Goal: Task Accomplishment & Management: Use online tool/utility

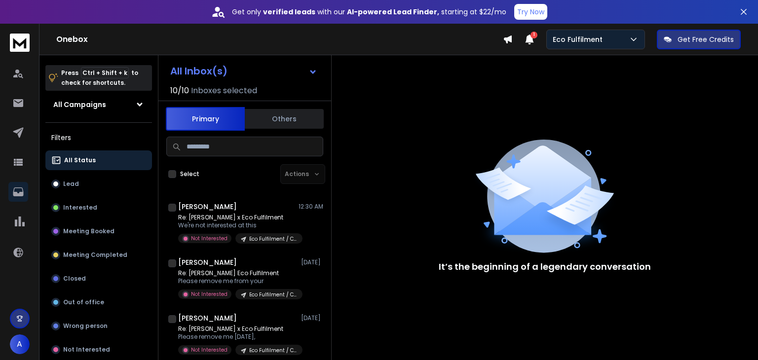
click at [570, 35] on p "Eco Fulfilment" at bounding box center [580, 40] width 54 height 10
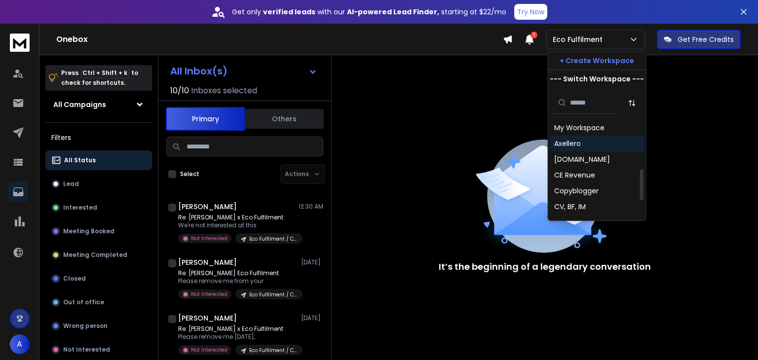
scroll to position [217, 0]
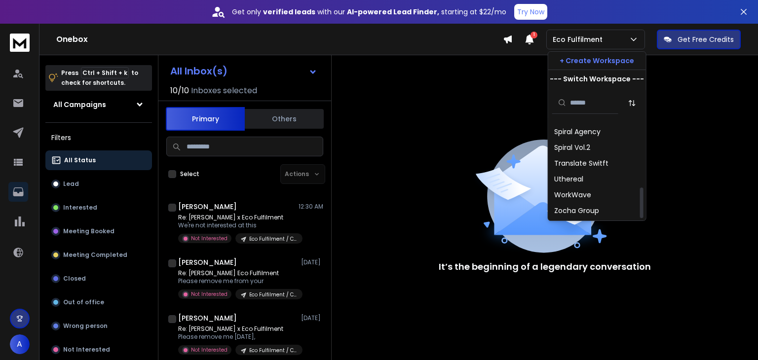
drag, startPoint x: 641, startPoint y: 135, endPoint x: 652, endPoint y: 235, distance: 101.2
click at [644, 218] on div at bounding box center [641, 203] width 3 height 31
click at [583, 196] on div "WorkWave" at bounding box center [572, 195] width 37 height 10
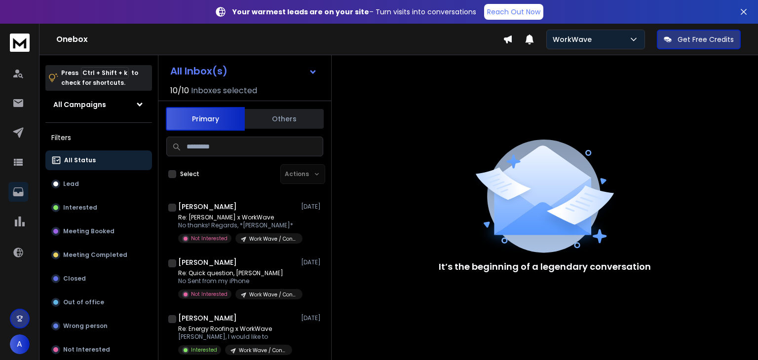
click at [576, 38] on p "WorkWave" at bounding box center [574, 40] width 43 height 10
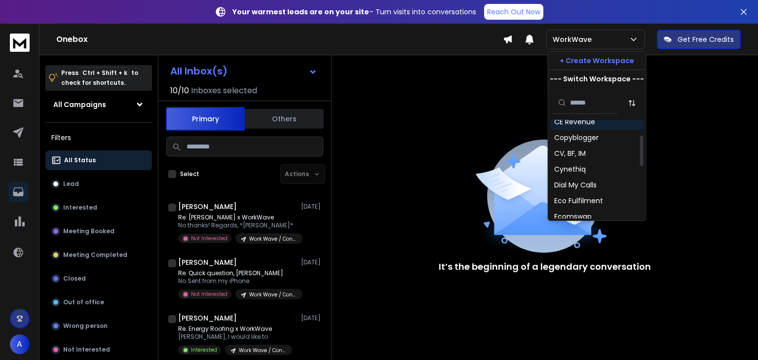
scroll to position [66, 0]
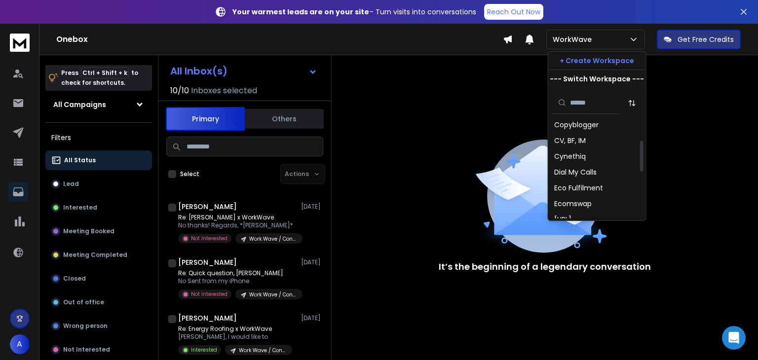
drag, startPoint x: 641, startPoint y: 133, endPoint x: 640, endPoint y: 154, distance: 20.7
click at [640, 154] on div at bounding box center [641, 156] width 3 height 31
click at [584, 143] on div "CV, BF, IM" at bounding box center [570, 141] width 32 height 10
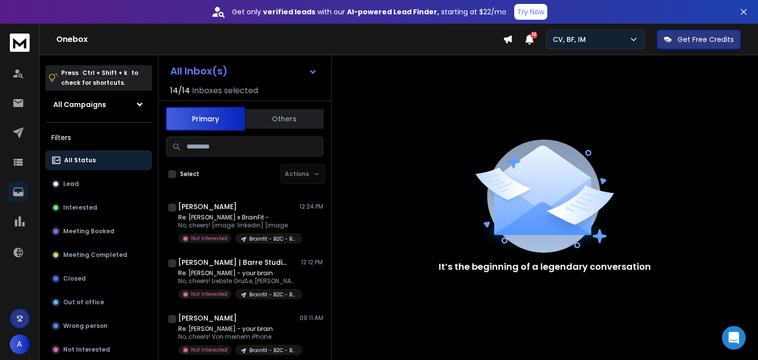
click at [601, 38] on div "CV, BF, IM" at bounding box center [596, 40] width 86 height 10
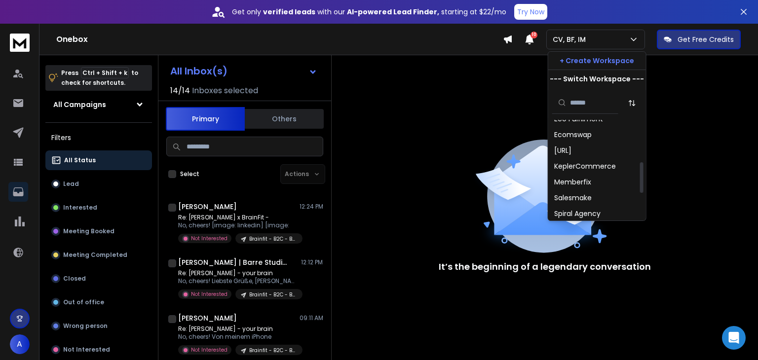
scroll to position [217, 0]
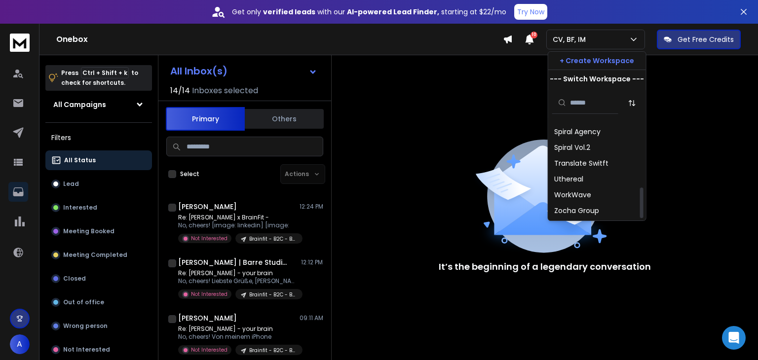
drag, startPoint x: 640, startPoint y: 132, endPoint x: 641, endPoint y: 210, distance: 78.0
click at [641, 210] on div at bounding box center [641, 203] width 3 height 31
drag, startPoint x: 641, startPoint y: 200, endPoint x: 646, endPoint y: 181, distance: 20.0
click at [644, 181] on div at bounding box center [641, 186] width 3 height 31
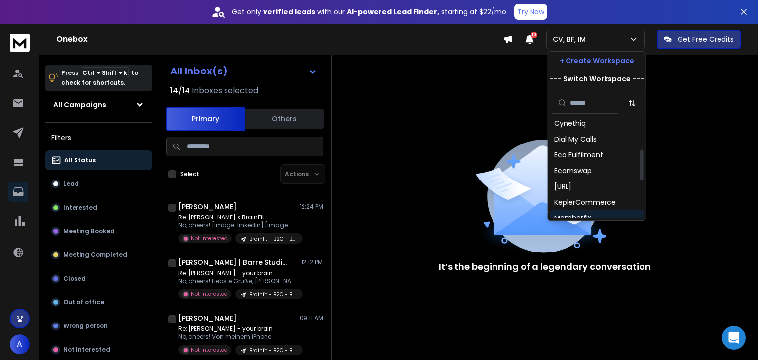
scroll to position [93, 0]
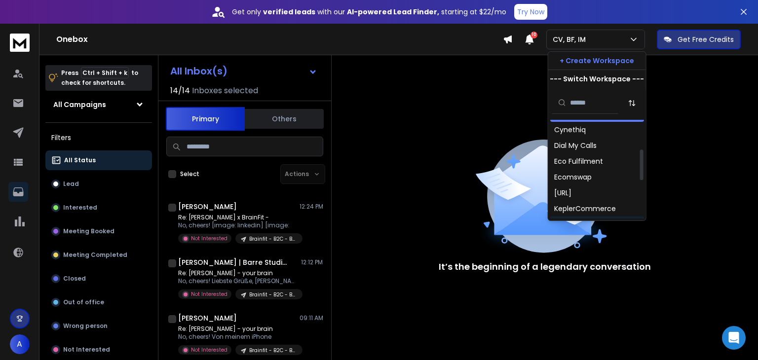
drag, startPoint x: 644, startPoint y: 176, endPoint x: 646, endPoint y: 164, distance: 11.5
click at [644, 164] on div at bounding box center [641, 169] width 5 height 99
click at [616, 161] on div "Eco Fulfilment" at bounding box center [597, 162] width 94 height 16
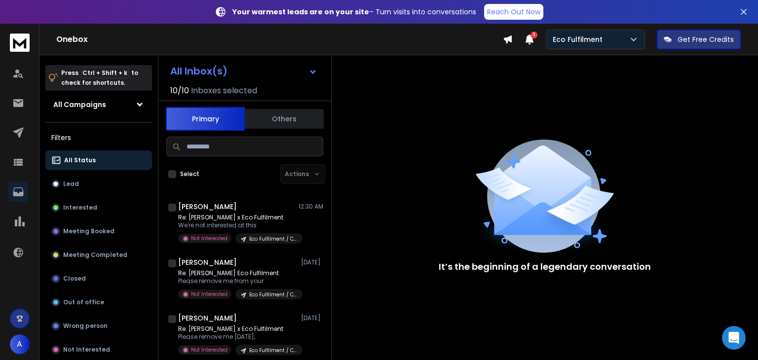
click at [620, 44] on div "Eco Fulfilment" at bounding box center [596, 40] width 86 height 10
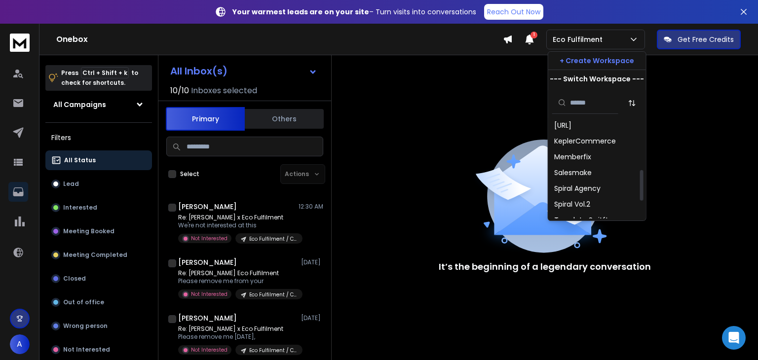
scroll to position [166, 0]
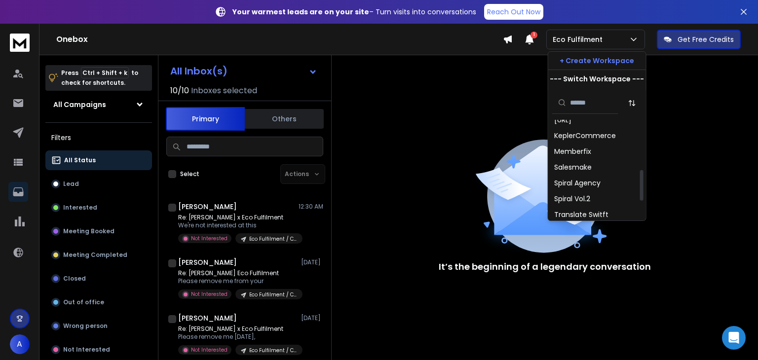
drag, startPoint x: 642, startPoint y: 128, endPoint x: 628, endPoint y: 179, distance: 53.2
click at [640, 179] on div at bounding box center [641, 185] width 3 height 31
click at [583, 166] on div "Salesmake" at bounding box center [573, 167] width 38 height 10
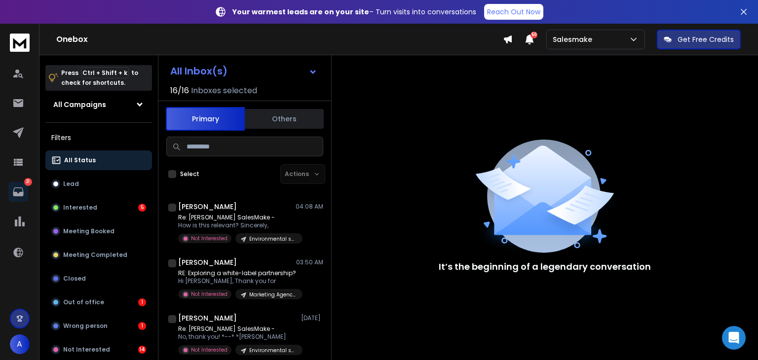
click at [251, 193] on div "Select Actions Alex Brush 04:08 AM Re: Alexander x SalesMake - How is this rele…" at bounding box center [244, 297] width 173 height 328
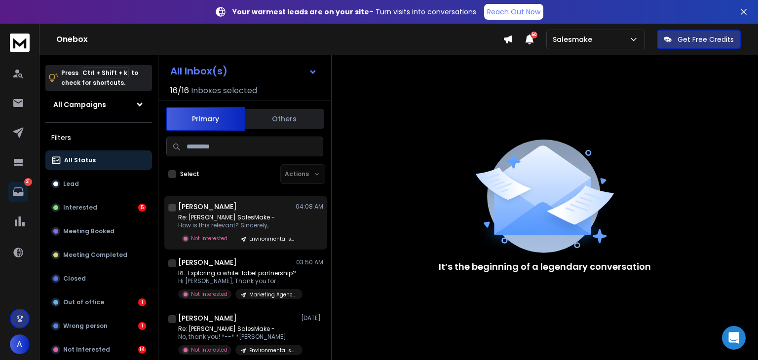
click at [254, 200] on div "Alex Brush 04:08 AM Re: Alexander x SalesMake - How is this relevant? Sincerely…" at bounding box center [245, 223] width 163 height 54
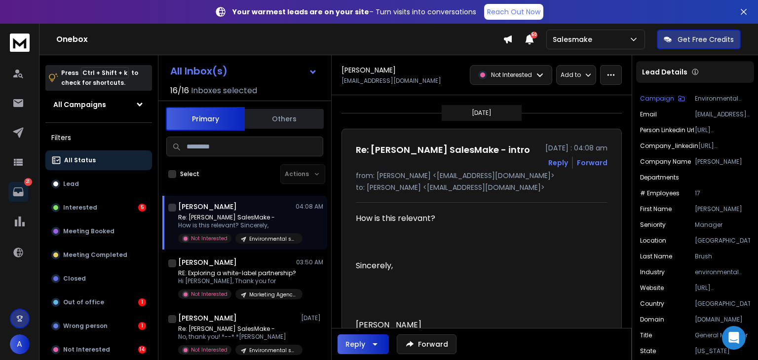
click at [23, 44] on img at bounding box center [20, 43] width 20 height 18
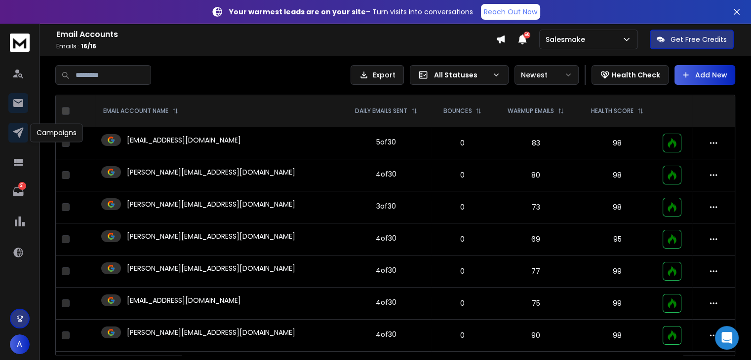
click at [22, 134] on icon at bounding box center [18, 133] width 12 height 12
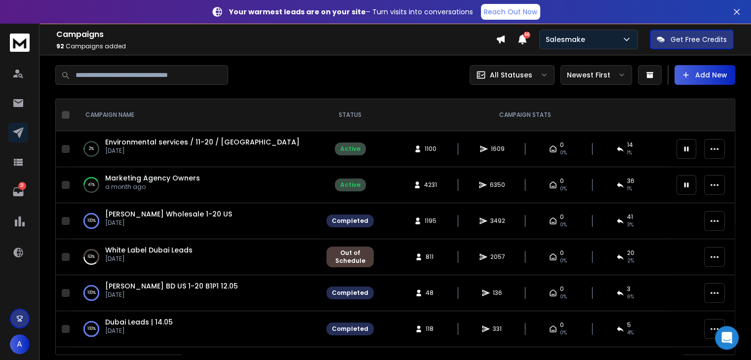
click at [592, 42] on div "Salesmake" at bounding box center [588, 40] width 86 height 10
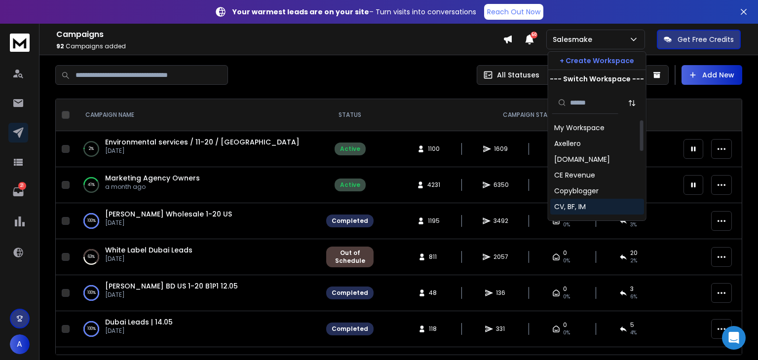
click at [590, 210] on div "CV, BF, IM" at bounding box center [597, 207] width 94 height 16
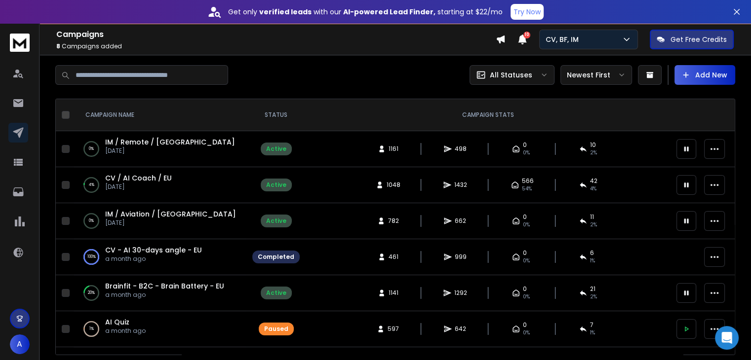
click at [591, 40] on div "CV, BF, IM" at bounding box center [588, 40] width 86 height 10
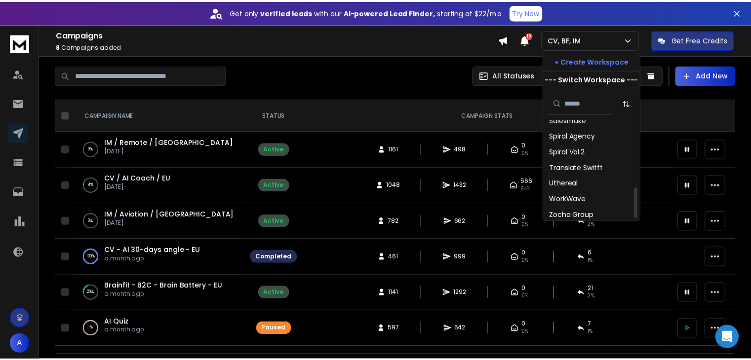
scroll to position [217, 0]
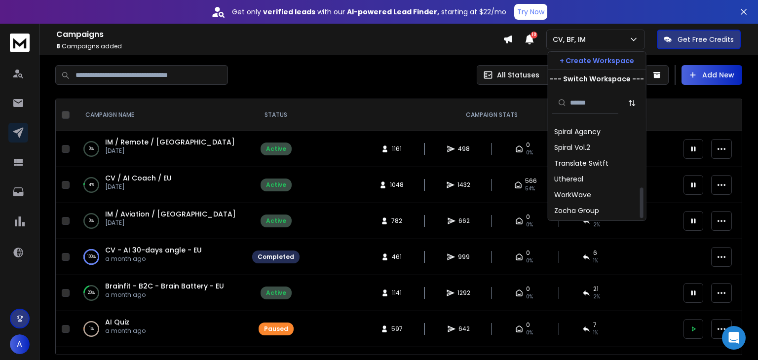
drag, startPoint x: 642, startPoint y: 127, endPoint x: 638, endPoint y: 208, distance: 80.6
click at [640, 208] on div at bounding box center [641, 203] width 3 height 31
click at [582, 194] on div "WorkWave" at bounding box center [572, 195] width 37 height 10
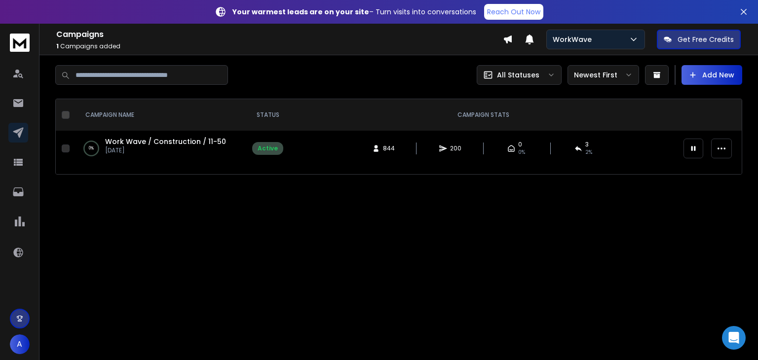
click at [590, 44] on p "WorkWave" at bounding box center [574, 40] width 43 height 10
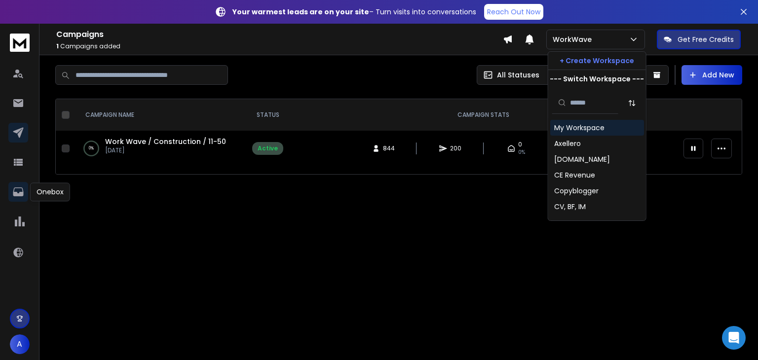
click at [21, 192] on icon at bounding box center [18, 192] width 10 height 9
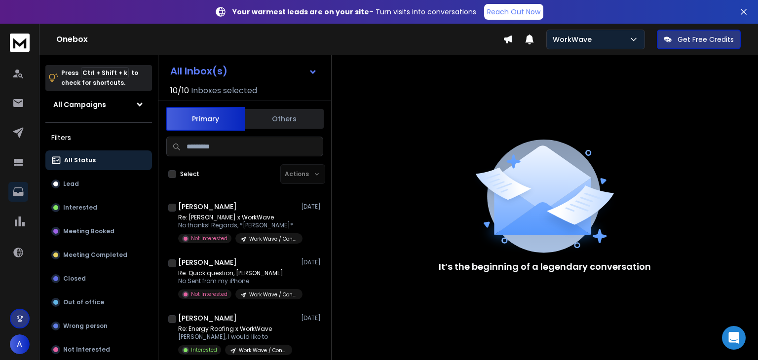
click at [596, 40] on div "WorkWave" at bounding box center [596, 40] width 86 height 10
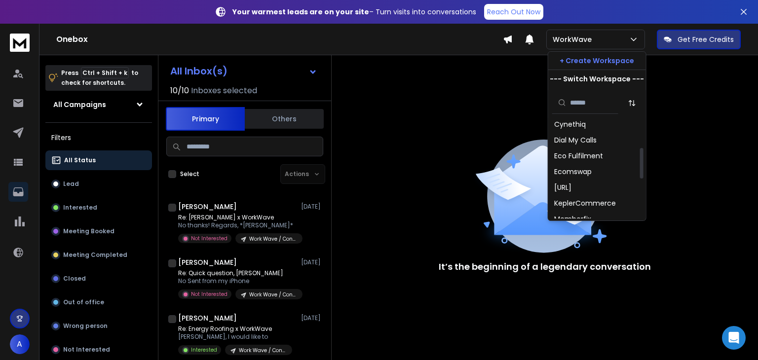
drag, startPoint x: 640, startPoint y: 139, endPoint x: 654, endPoint y: 169, distance: 33.6
click at [644, 169] on div at bounding box center [641, 163] width 3 height 31
click at [602, 148] on div "Eco Fulfilment" at bounding box center [597, 155] width 94 height 16
